Goal: Task Accomplishment & Management: Use online tool/utility

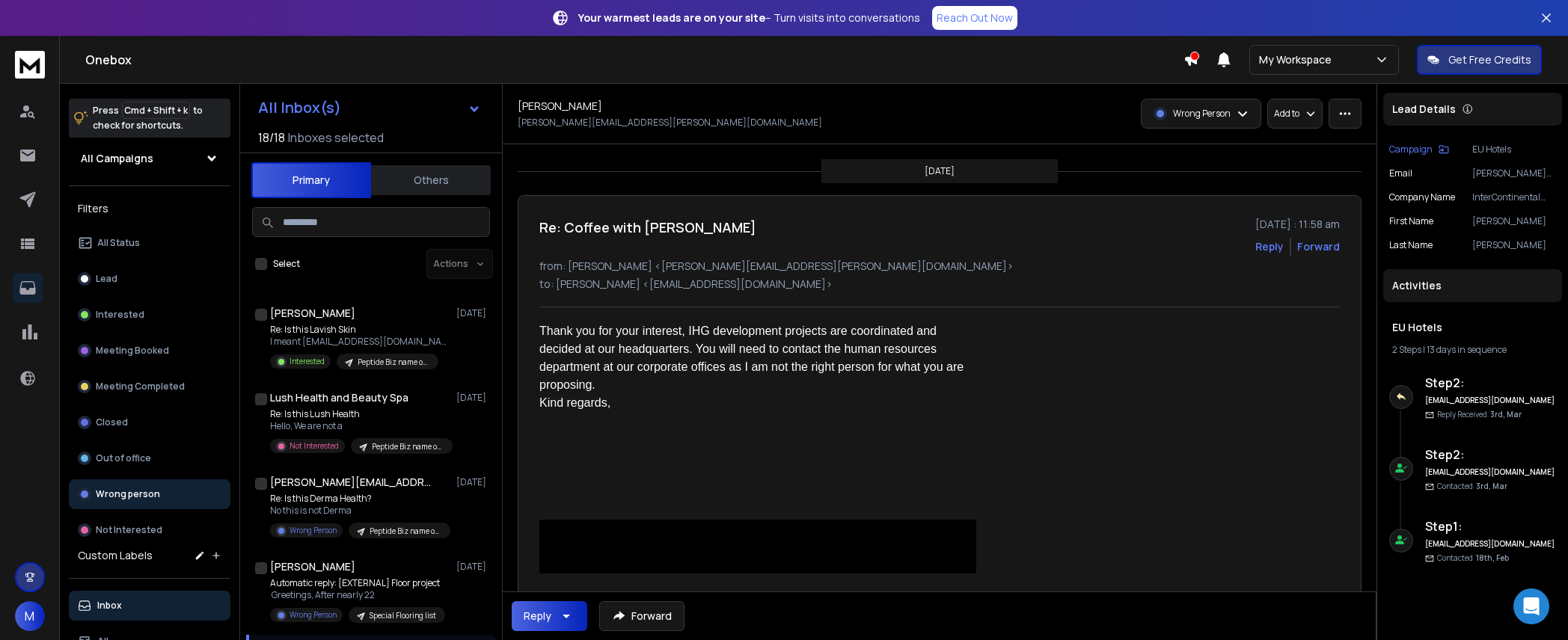
scroll to position [876, 0]
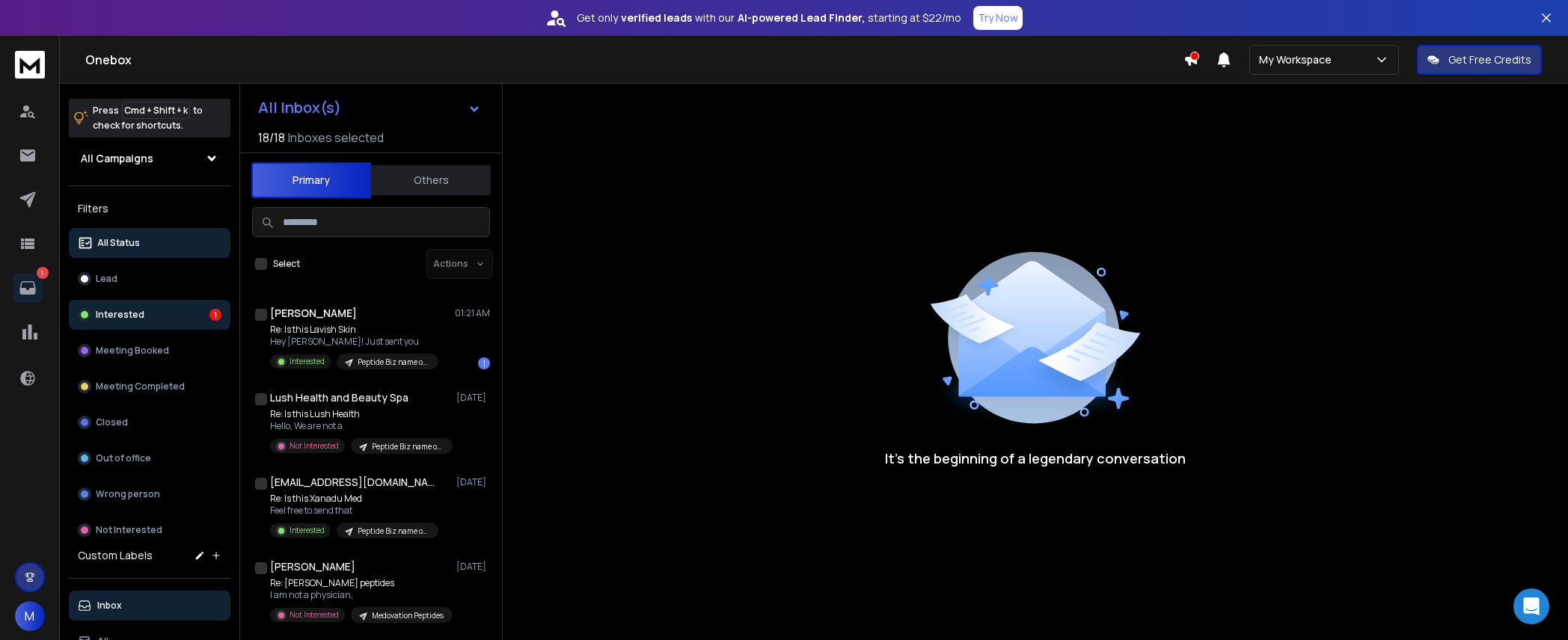
click at [138, 312] on p "Interested" at bounding box center [119, 314] width 49 height 12
click at [138, 312] on div "All Status Lead Interested 1 Meeting Booked Meeting Completed Closed Out of off…" at bounding box center [150, 386] width 162 height 317
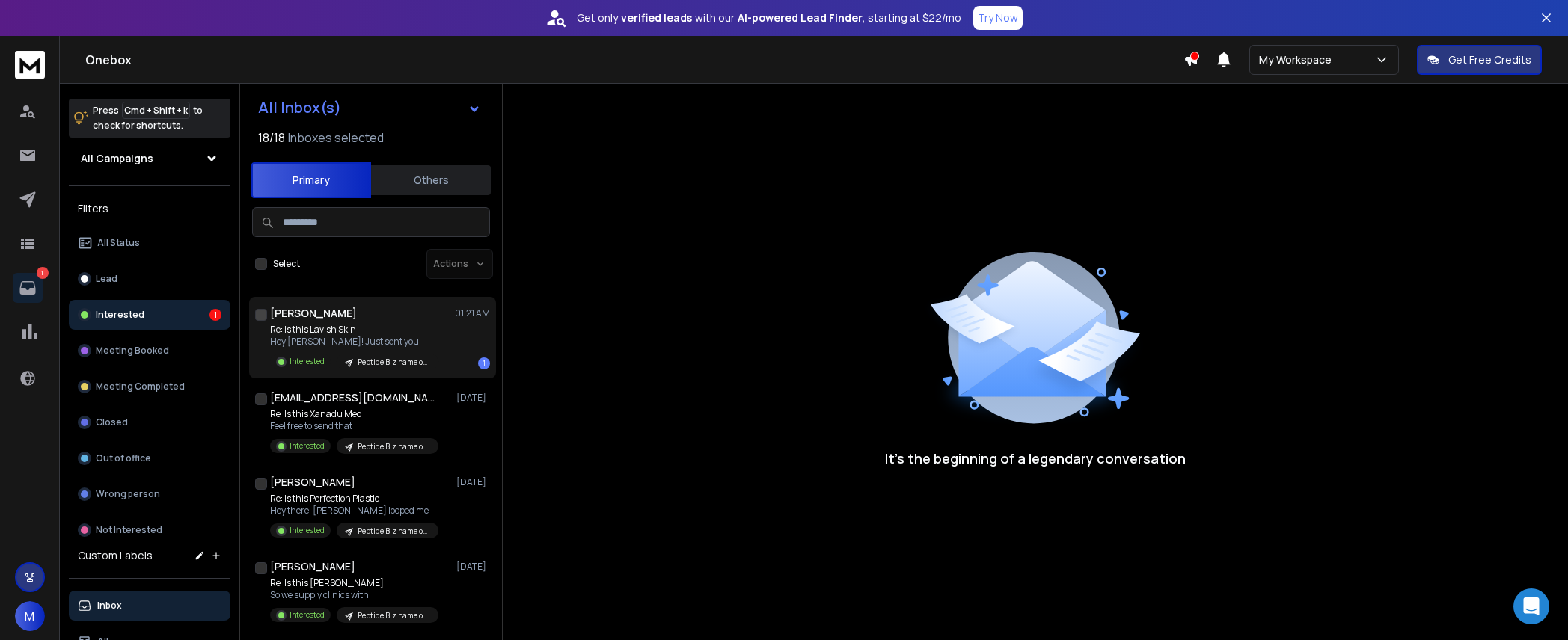
click at [383, 326] on p "Re: Is this Lavish Skin" at bounding box center [354, 330] width 168 height 12
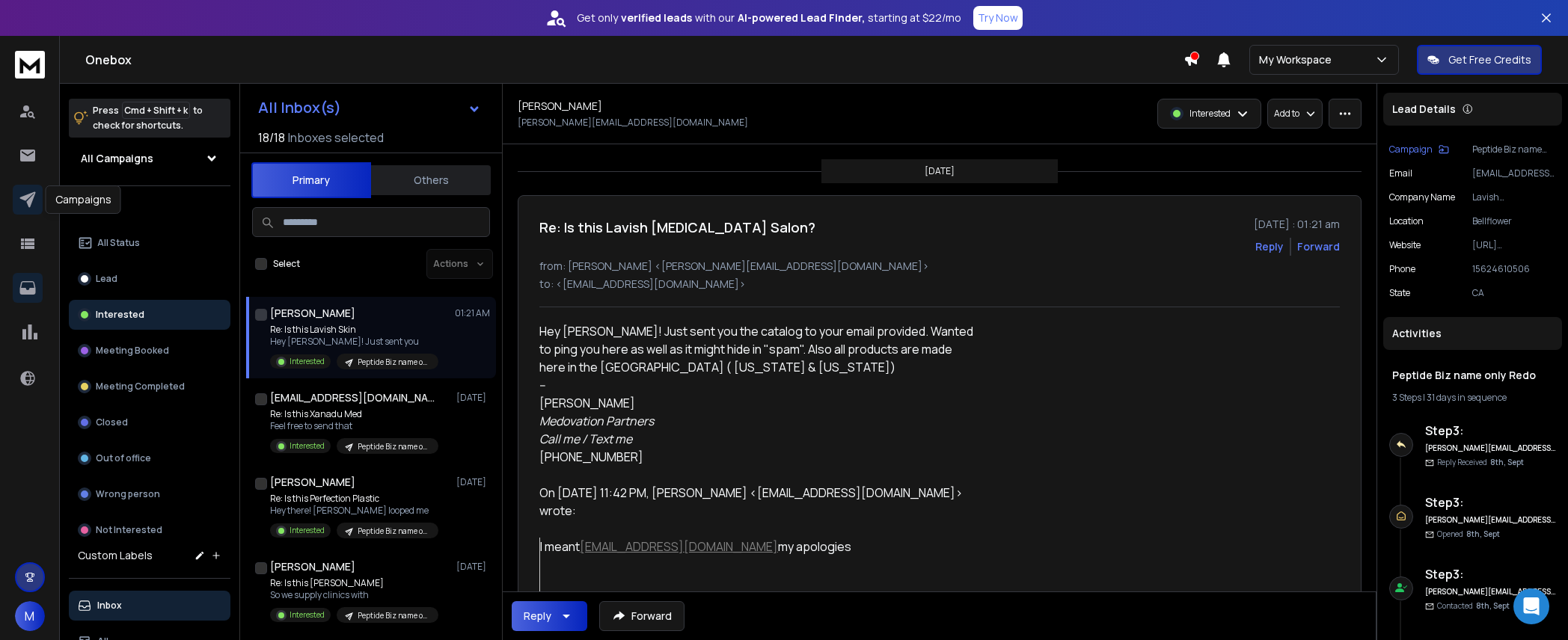
click at [36, 197] on link at bounding box center [28, 199] width 30 height 30
